Goal: Find specific page/section: Find specific page/section

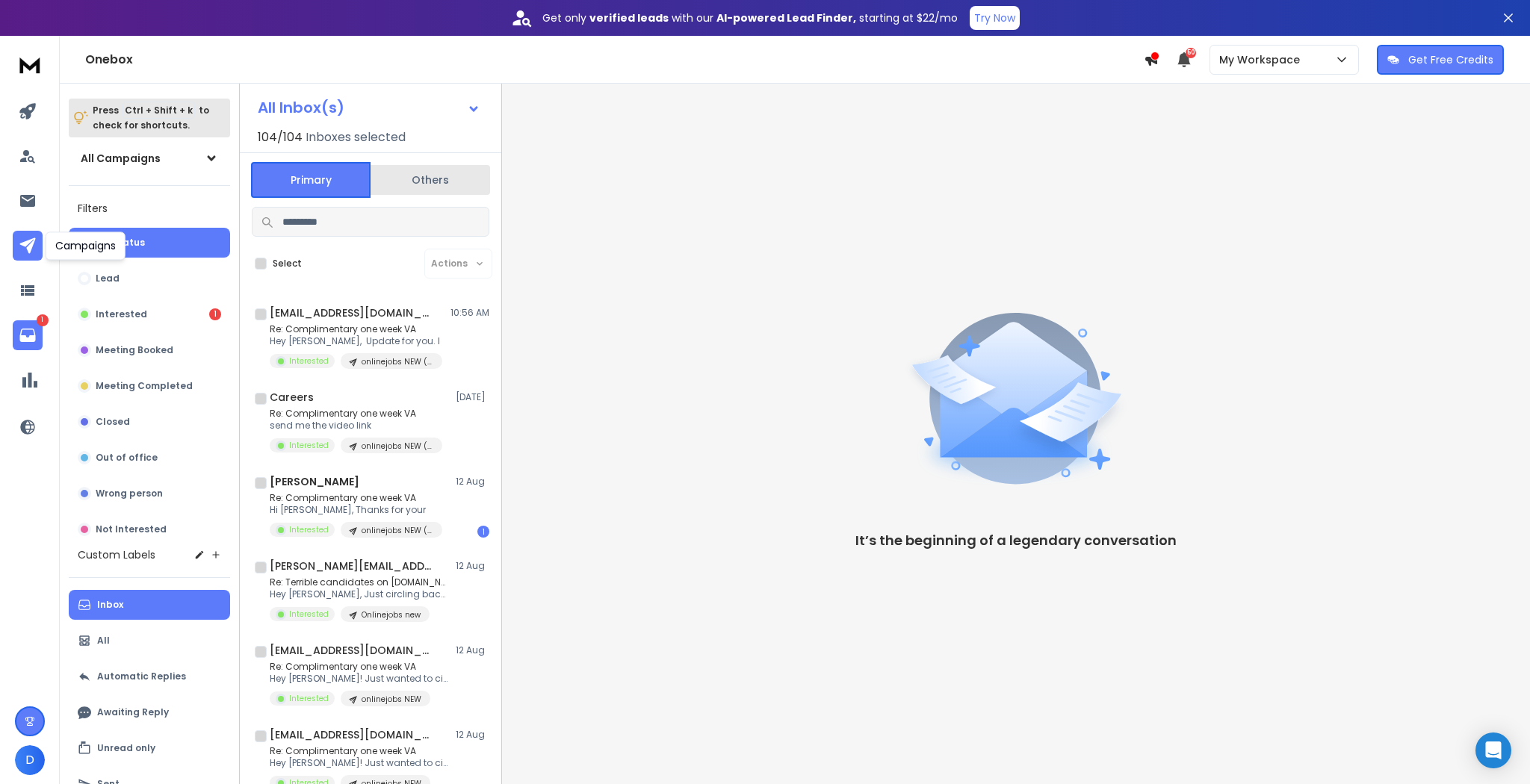
click at [30, 243] on icon at bounding box center [28, 246] width 18 height 18
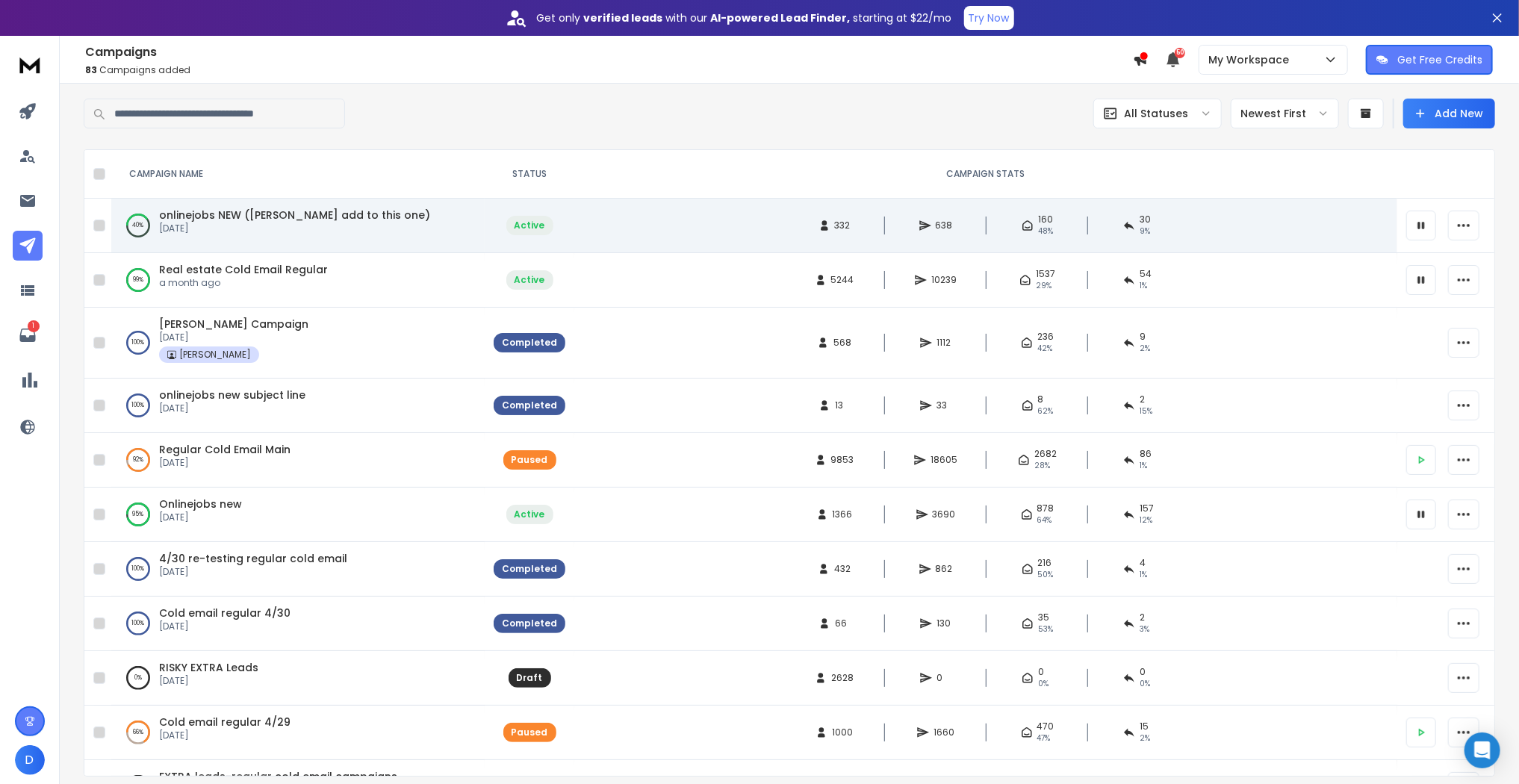
click at [254, 214] on span "onlinejobs NEW ([PERSON_NAME] add to this one)" at bounding box center [294, 214] width 271 height 15
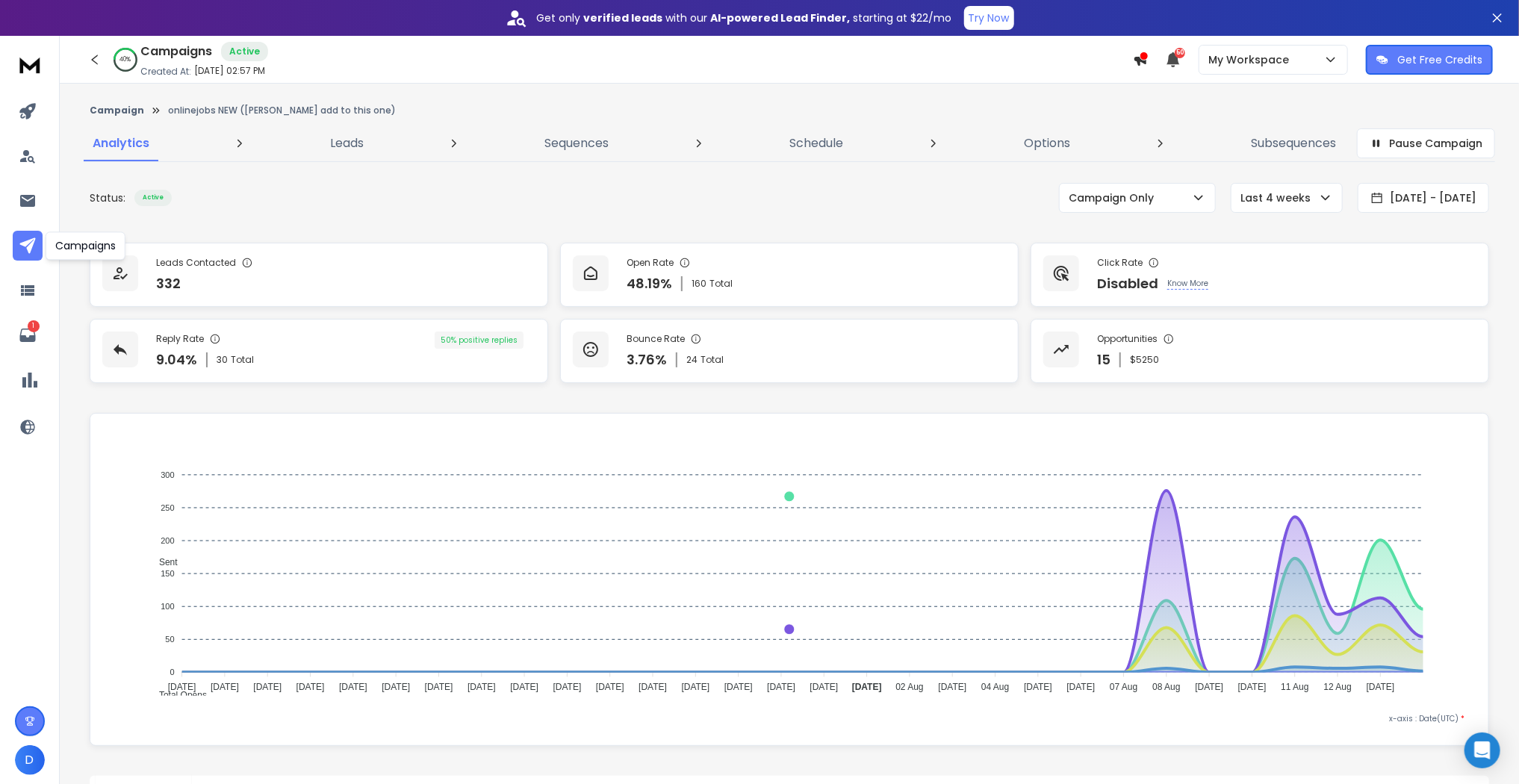
click at [26, 242] on icon at bounding box center [28, 245] width 16 height 16
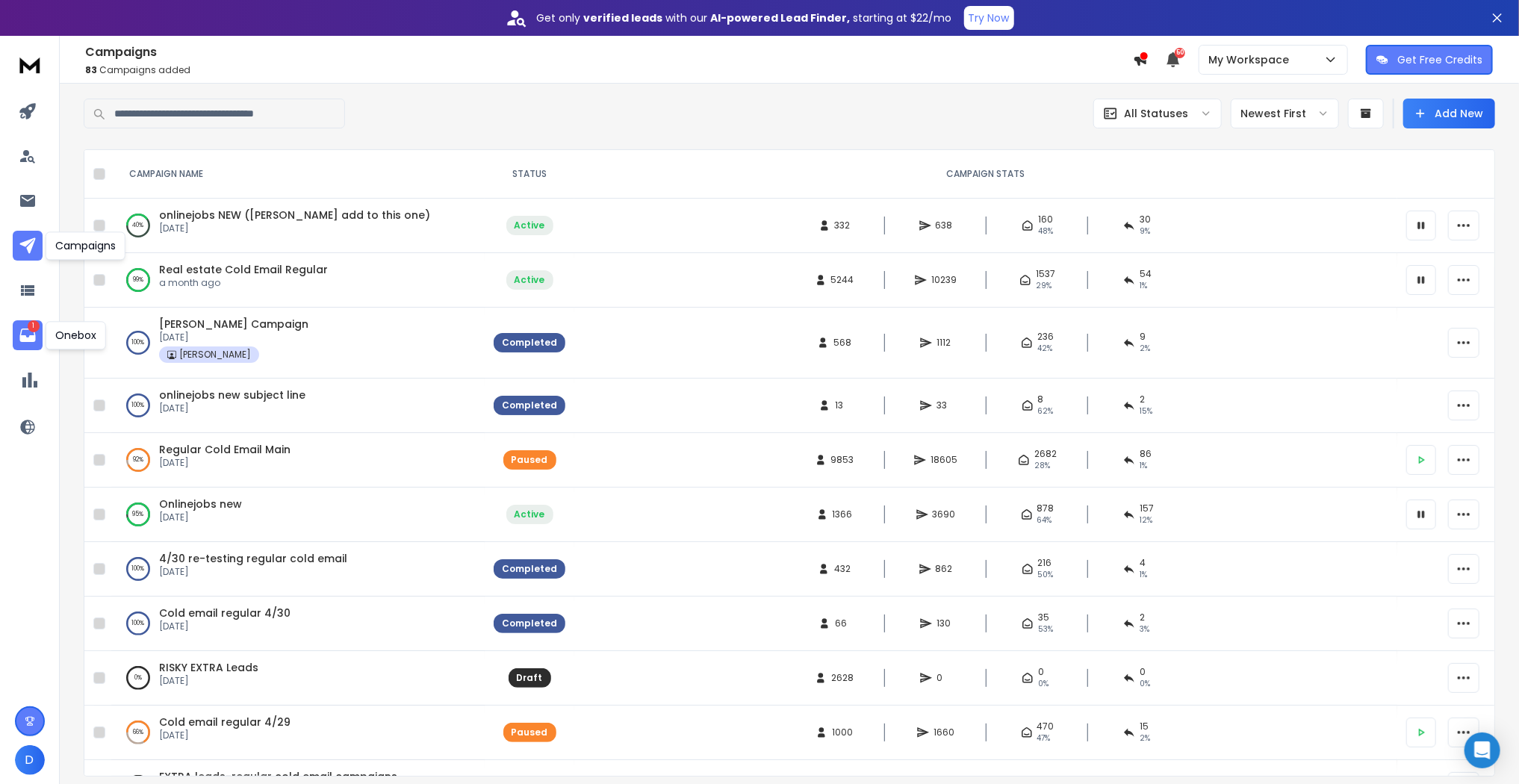
click at [32, 330] on p "1" at bounding box center [34, 327] width 12 height 12
